Goal: Task Accomplishment & Management: Manage account settings

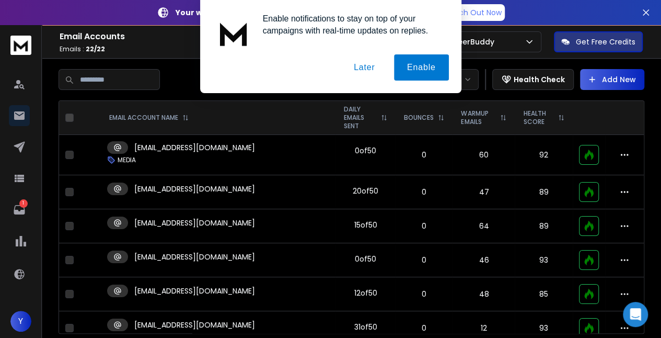
click at [368, 66] on button "Later" at bounding box center [364, 67] width 47 height 26
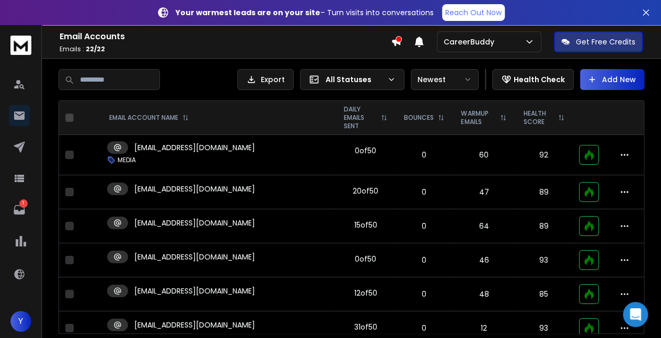
click at [618, 79] on button "Add New" at bounding box center [612, 79] width 64 height 21
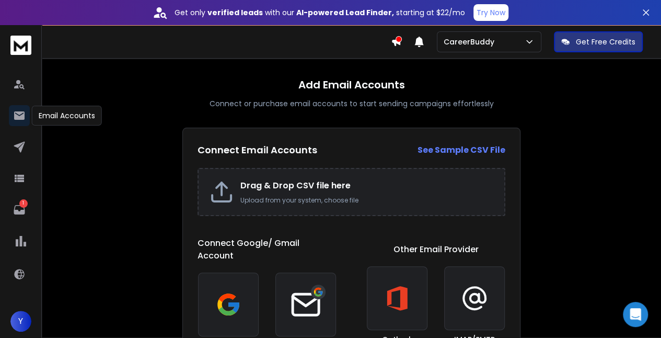
click at [19, 116] on icon at bounding box center [19, 115] width 10 height 8
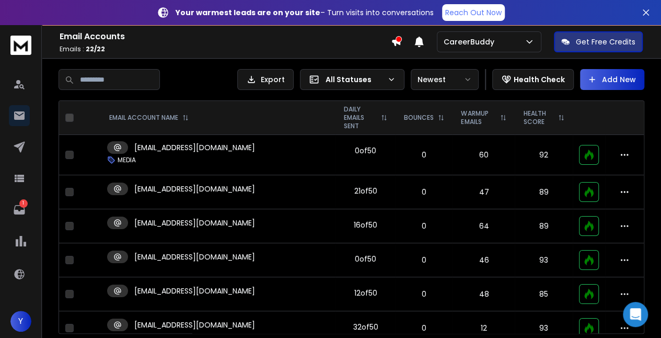
click at [619, 75] on button "Add New" at bounding box center [612, 79] width 64 height 21
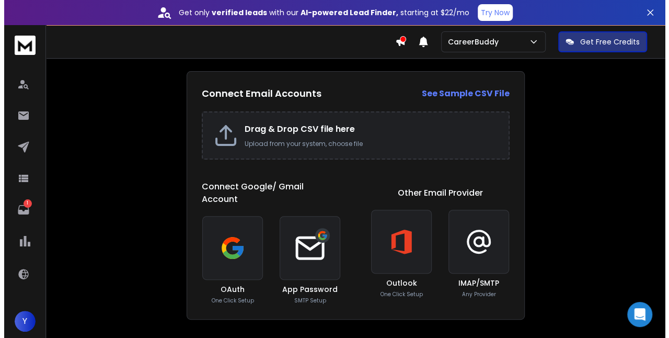
scroll to position [59, 0]
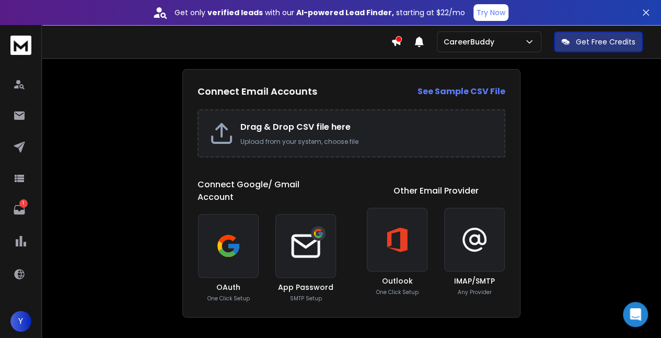
click at [474, 237] on icon at bounding box center [475, 239] width 26 height 31
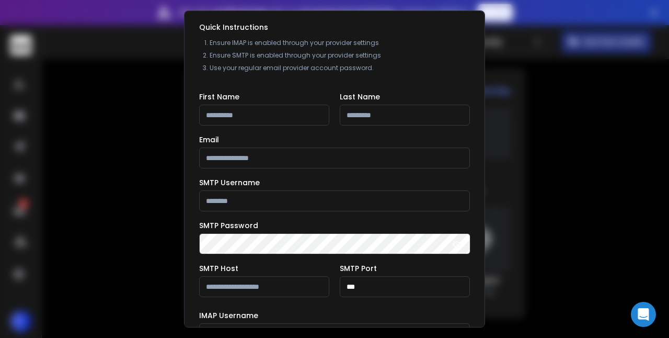
scroll to position [74, 0]
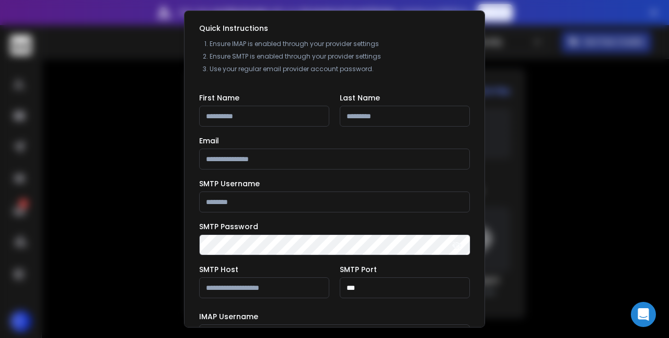
click at [286, 115] on input "text" at bounding box center [264, 116] width 130 height 21
type input "*******"
click at [364, 111] on input "text" at bounding box center [405, 116] width 130 height 21
type input "******"
click at [295, 155] on input "email" at bounding box center [334, 158] width 271 height 21
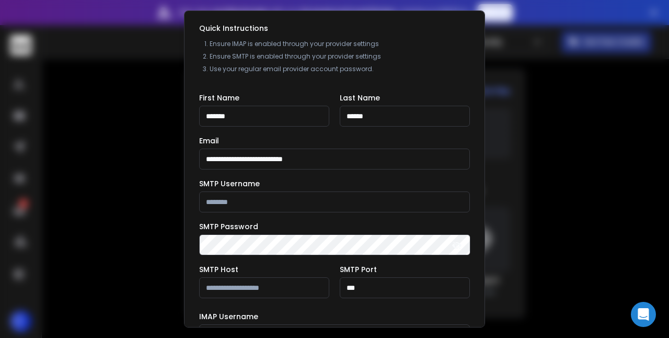
type input "**********"
click at [535, 171] on div "**********" at bounding box center [334, 169] width 669 height 338
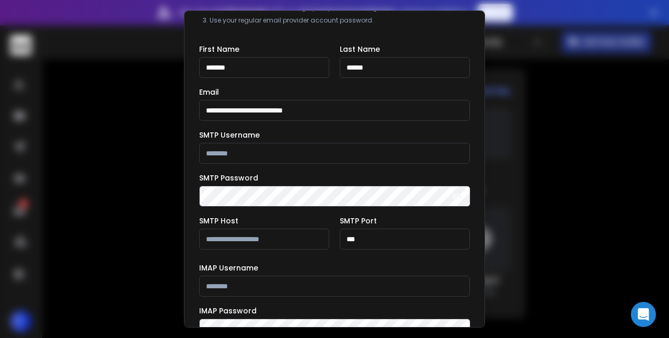
scroll to position [116, 0]
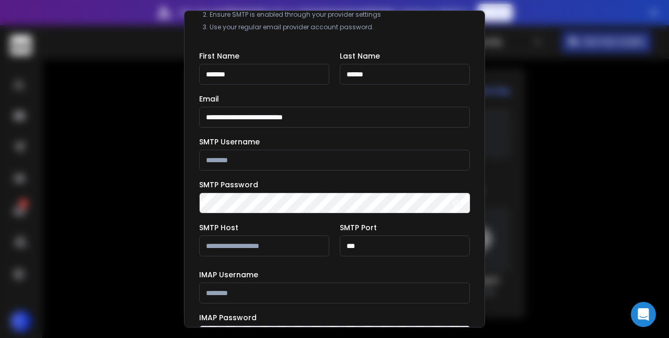
click at [286, 154] on input "text" at bounding box center [334, 159] width 271 height 21
click at [236, 159] on input "**********" at bounding box center [334, 159] width 271 height 21
type input "**********"
click at [299, 248] on input "text" at bounding box center [264, 245] width 130 height 21
click at [547, 106] on div "**********" at bounding box center [334, 169] width 669 height 338
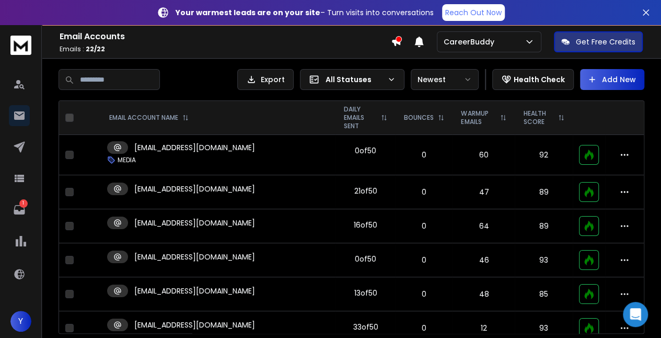
click at [348, 234] on td "16 of 50" at bounding box center [366, 222] width 60 height 27
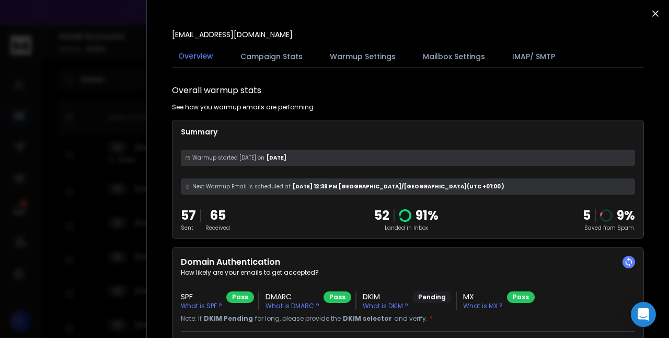
click at [651, 11] on icon "button" at bounding box center [655, 13] width 10 height 10
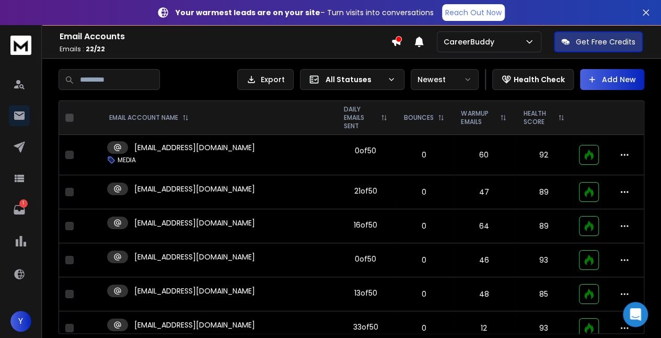
click at [476, 224] on td "64" at bounding box center [484, 226] width 62 height 34
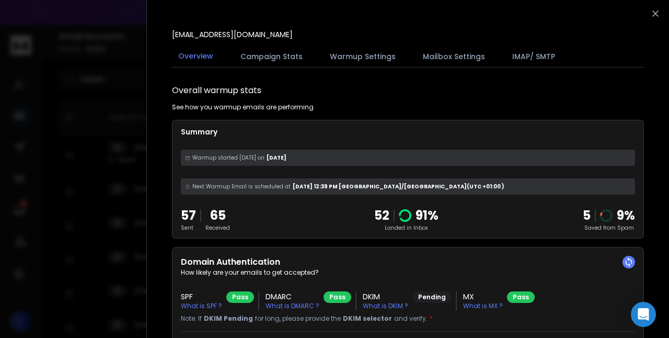
click at [370, 49] on button "Warmup Settings" at bounding box center [363, 56] width 78 height 23
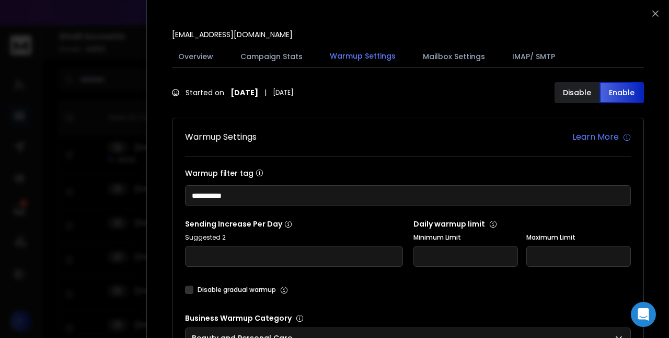
click at [275, 50] on button "Campaign Stats" at bounding box center [271, 56] width 75 height 23
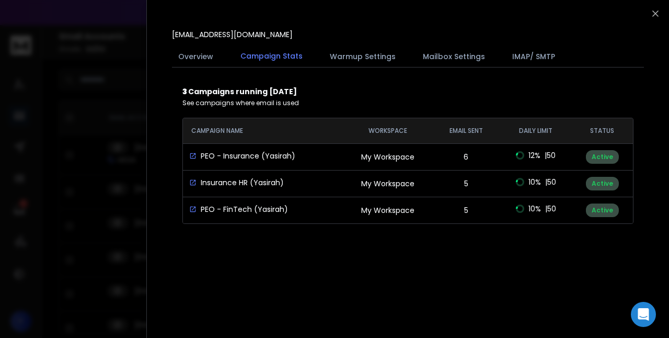
click at [514, 51] on button "IMAP/ SMTP" at bounding box center [533, 56] width 55 height 23
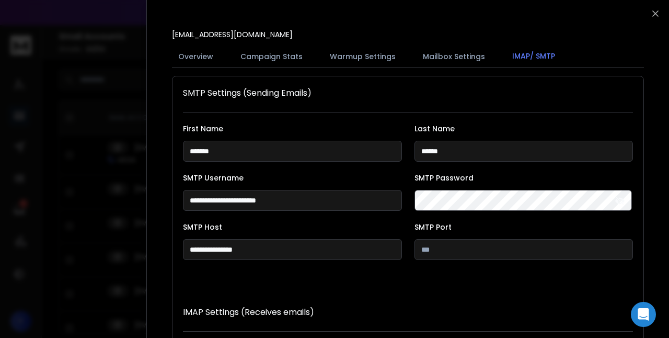
click at [269, 51] on button "Campaign Stats" at bounding box center [271, 56] width 75 height 23
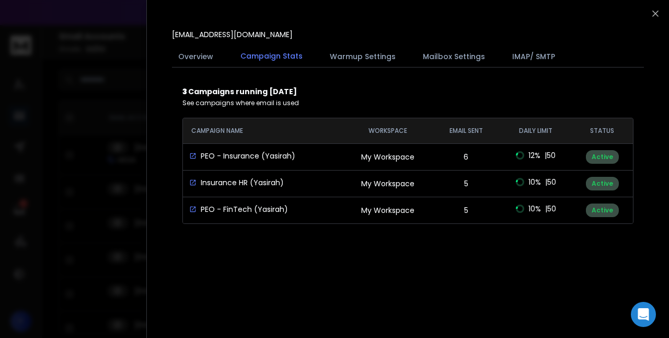
click at [520, 51] on button "IMAP/ SMTP" at bounding box center [533, 56] width 55 height 23
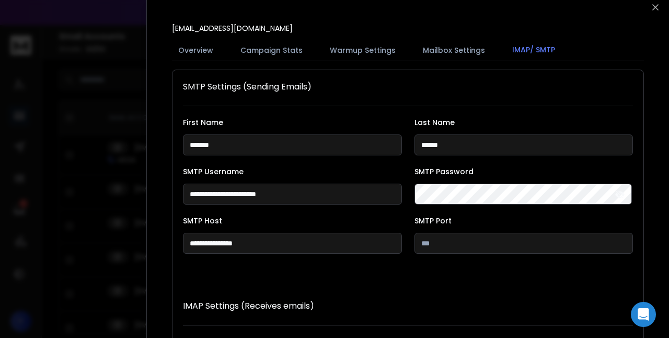
scroll to position [3, 0]
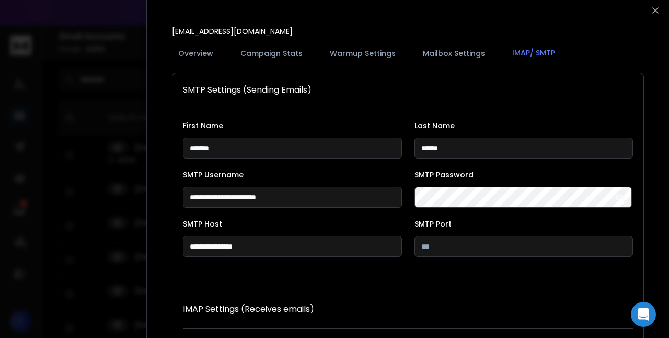
click at [615, 198] on icon at bounding box center [619, 197] width 9 height 6
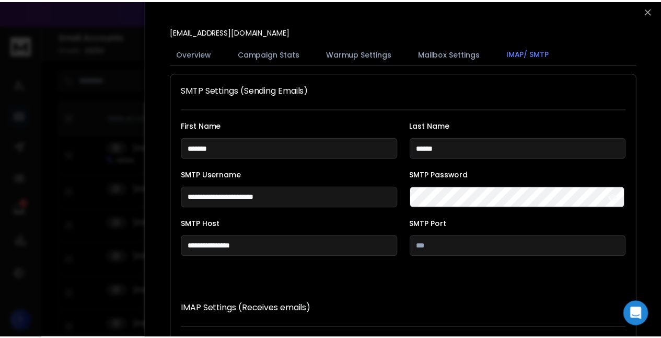
scroll to position [0, 0]
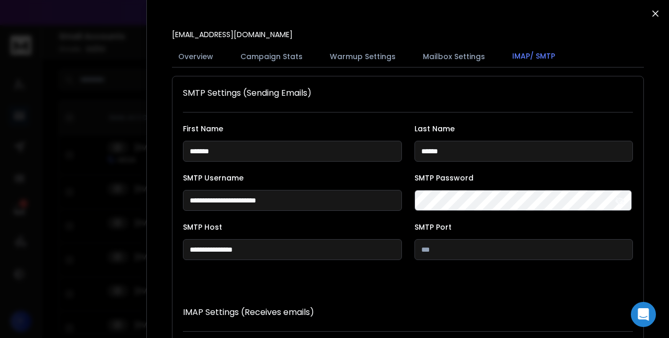
click at [652, 11] on icon "button" at bounding box center [655, 13] width 10 height 10
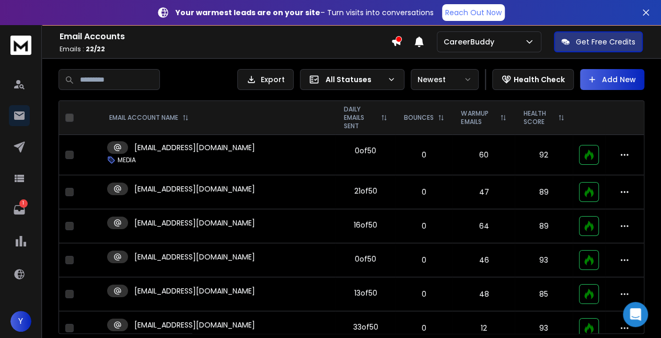
click at [396, 189] on td "0" at bounding box center [424, 192] width 57 height 34
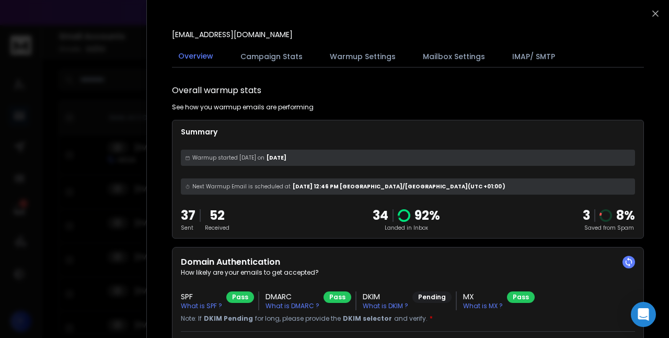
click at [438, 49] on button "Mailbox Settings" at bounding box center [454, 56] width 75 height 23
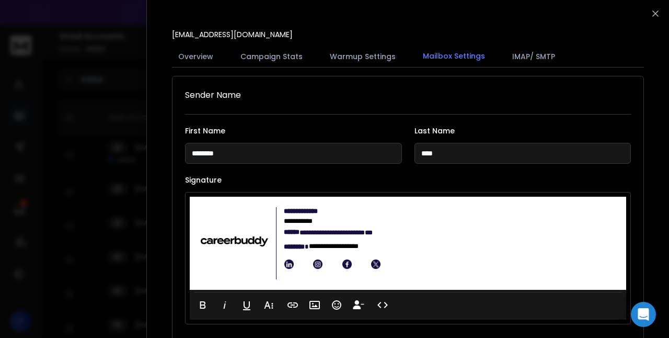
click at [523, 47] on button "IMAP/ SMTP" at bounding box center [533, 56] width 55 height 23
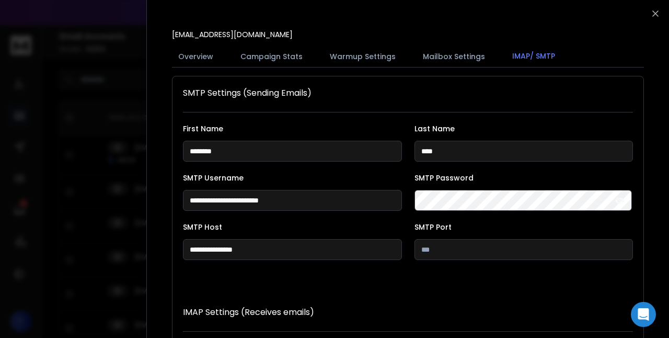
click at [617, 199] on icon at bounding box center [619, 200] width 7 height 7
click at [618, 199] on icon at bounding box center [619, 200] width 3 height 3
click at [654, 8] on icon "button" at bounding box center [655, 13] width 10 height 10
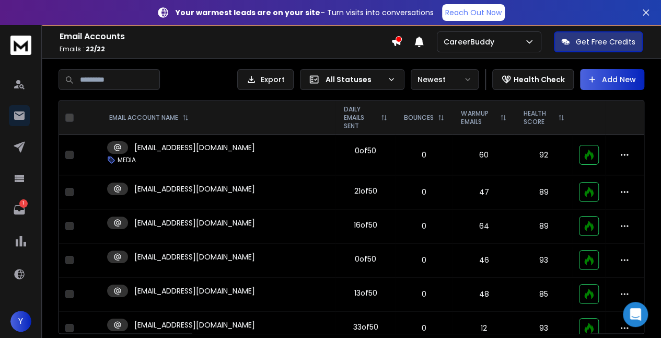
click at [273, 159] on div "MEDIA" at bounding box center [218, 160] width 222 height 8
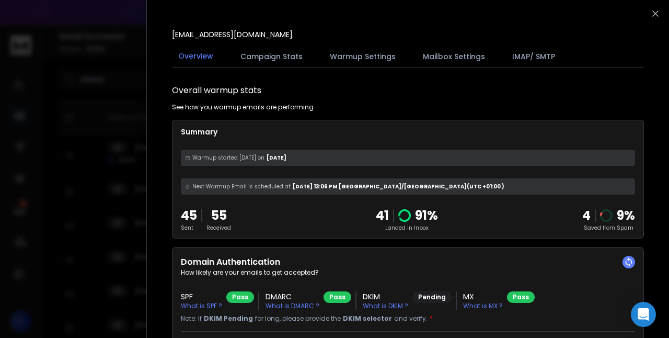
click at [518, 49] on button "IMAP/ SMTP" at bounding box center [533, 56] width 55 height 23
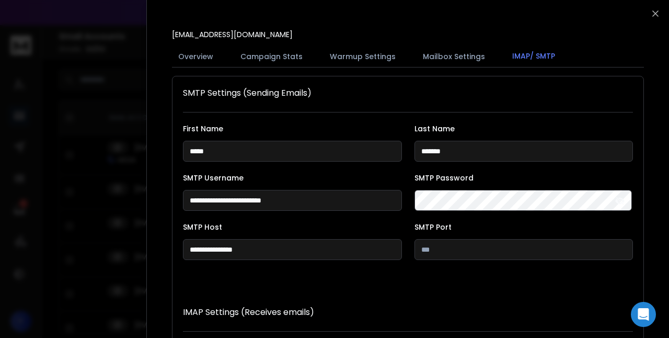
click at [617, 200] on icon at bounding box center [619, 200] width 9 height 9
click at [618, 200] on icon at bounding box center [619, 200] width 3 height 3
click at [650, 11] on icon "button" at bounding box center [655, 13] width 10 height 10
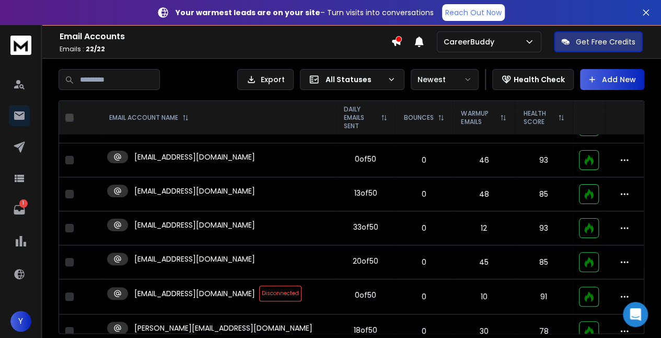
scroll to position [101, 0]
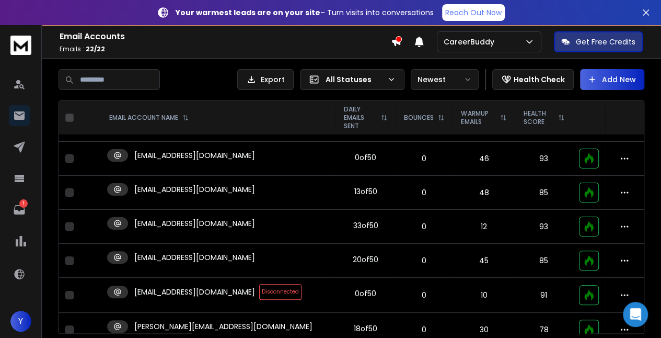
click at [453, 191] on td "48" at bounding box center [484, 193] width 62 height 34
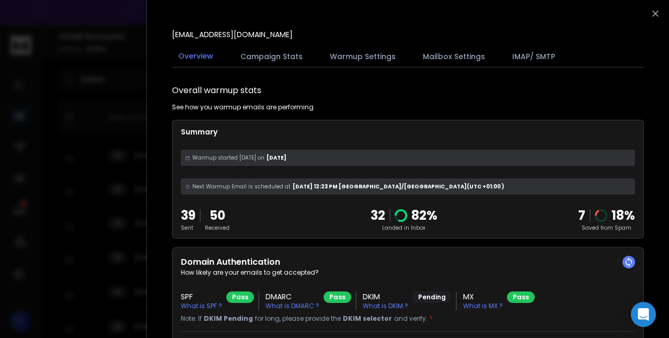
click at [515, 49] on button "IMAP/ SMTP" at bounding box center [533, 56] width 55 height 23
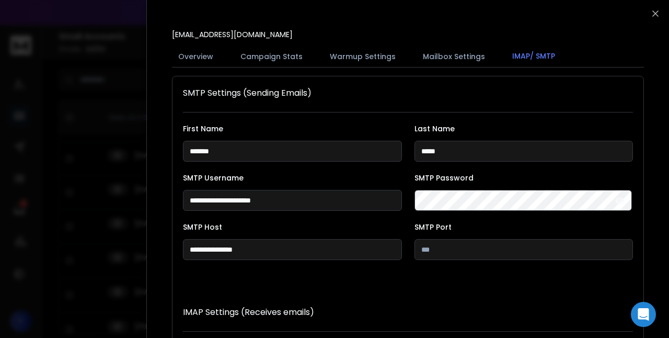
click at [618, 199] on icon at bounding box center [619, 200] width 9 height 9
click at [652, 11] on icon "button" at bounding box center [655, 13] width 10 height 10
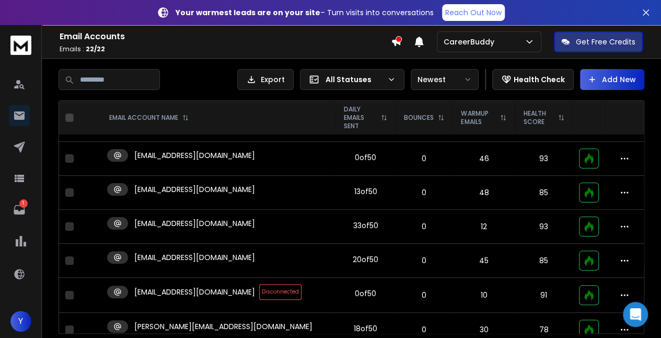
click at [453, 248] on td "45" at bounding box center [484, 261] width 62 height 34
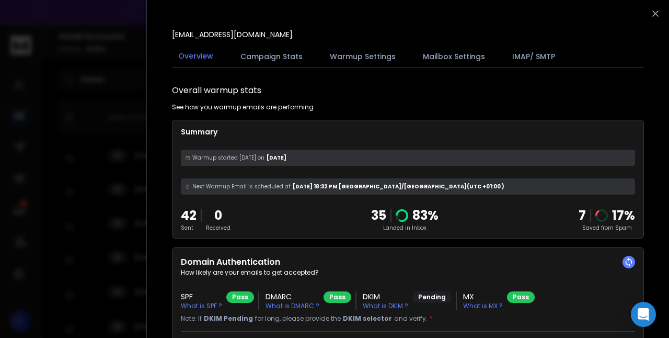
click at [529, 49] on button "IMAP/ SMTP" at bounding box center [533, 56] width 55 height 23
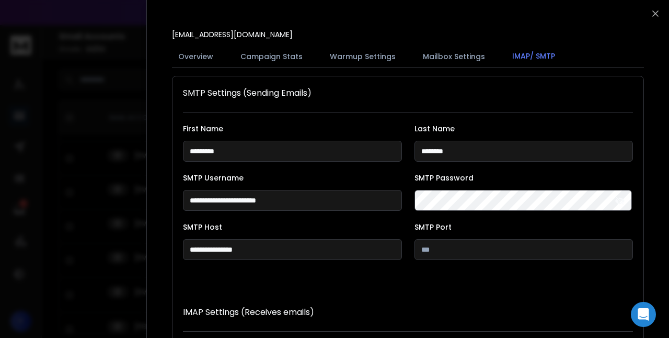
click at [618, 202] on icon at bounding box center [619, 200] width 7 height 7
click at [618, 202] on icon at bounding box center [619, 200] width 9 height 9
click at [653, 15] on icon "button" at bounding box center [655, 13] width 5 height 5
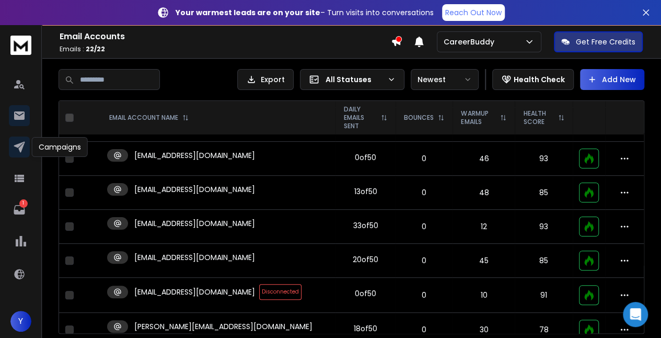
click at [16, 147] on icon at bounding box center [19, 147] width 13 height 13
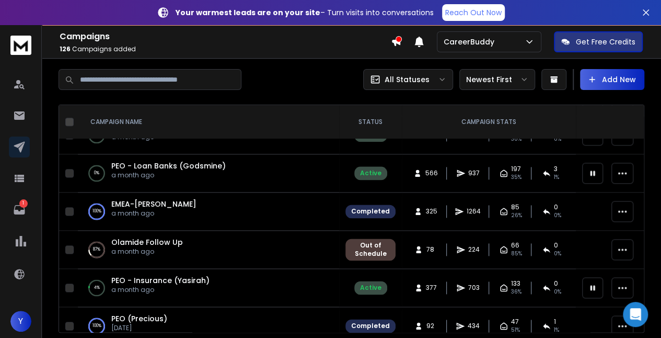
scroll to position [671, 0]
click at [468, 286] on span "703" at bounding box center [473, 288] width 11 height 8
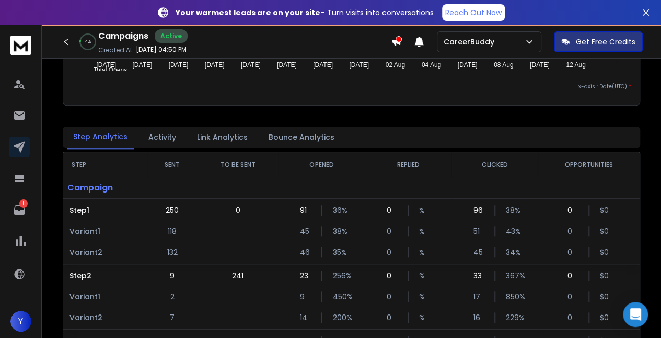
scroll to position [421, 0]
